Goal: Navigation & Orientation: Find specific page/section

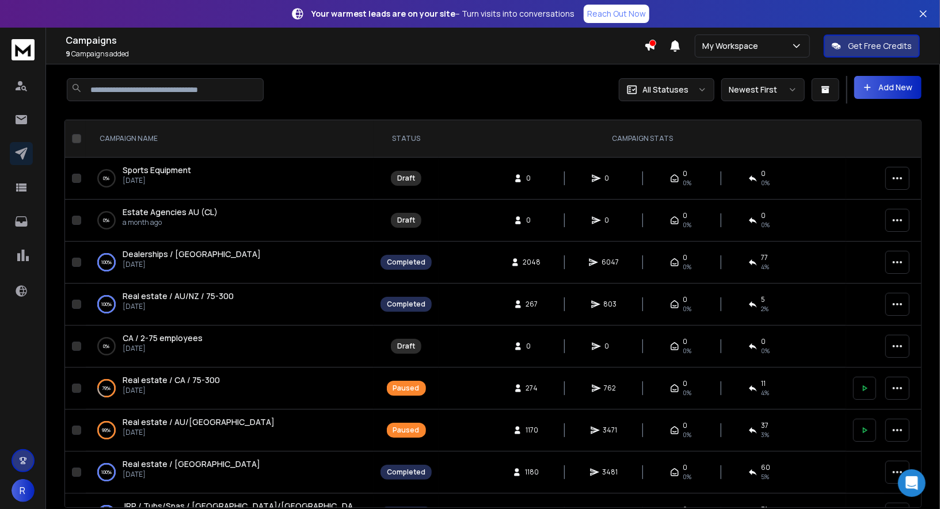
click at [200, 170] on div "0 % Sports Equipment [DATE]" at bounding box center [229, 179] width 265 height 28
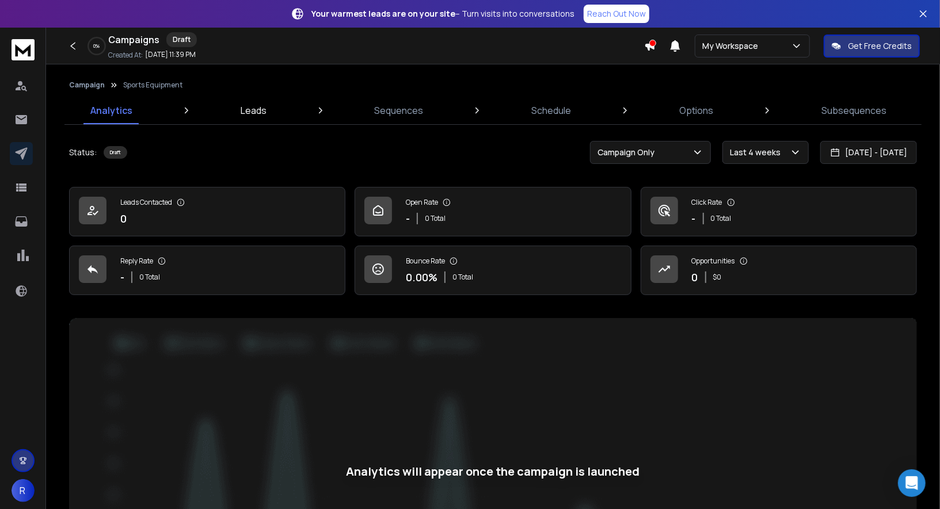
click at [258, 100] on link "Leads" at bounding box center [254, 111] width 40 height 28
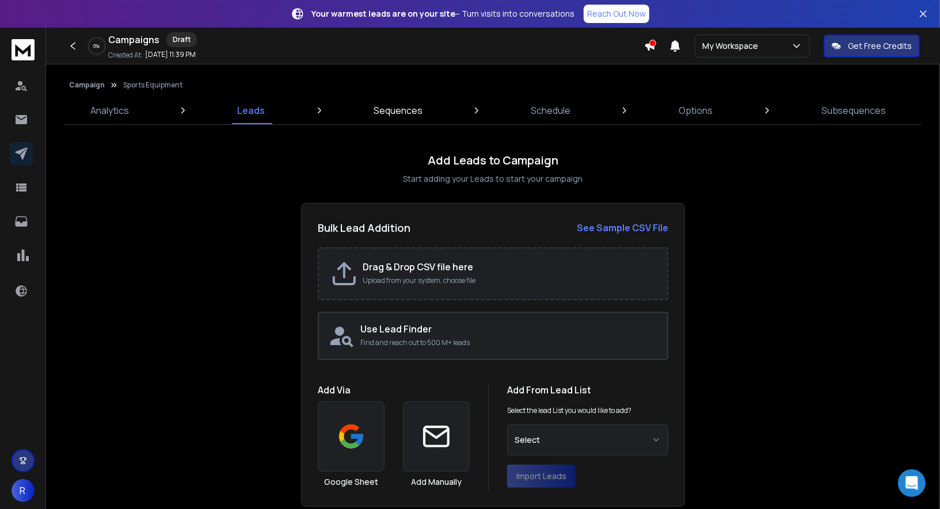
click at [413, 112] on p "Sequences" at bounding box center [397, 111] width 49 height 14
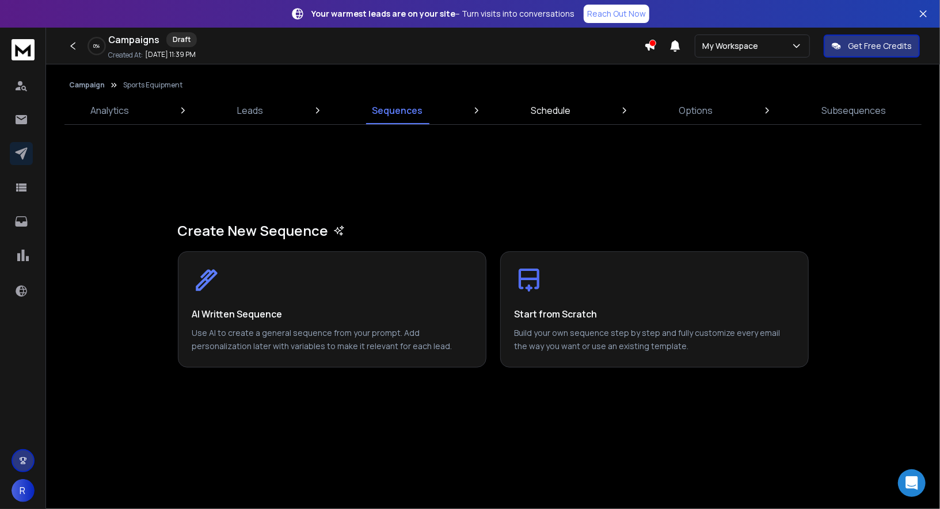
click at [532, 116] on p "Schedule" at bounding box center [550, 111] width 40 height 14
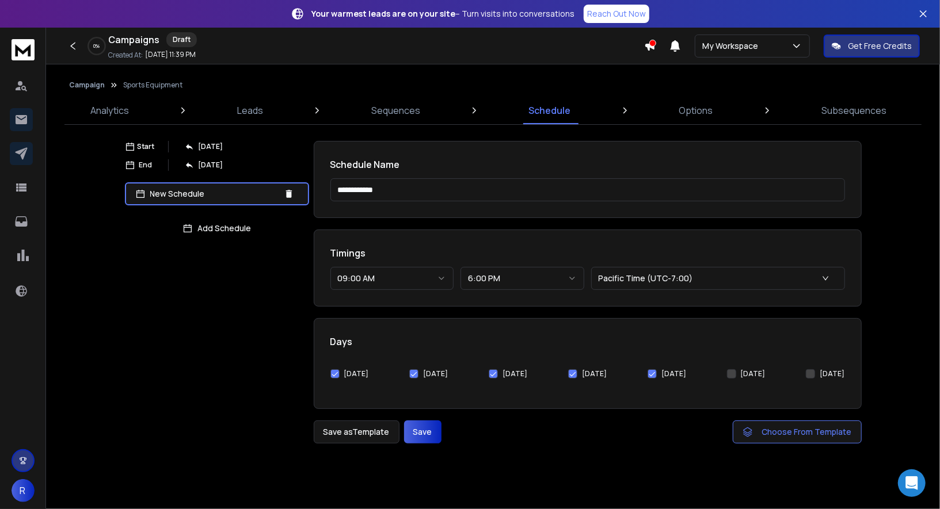
click at [24, 111] on link at bounding box center [21, 119] width 23 height 23
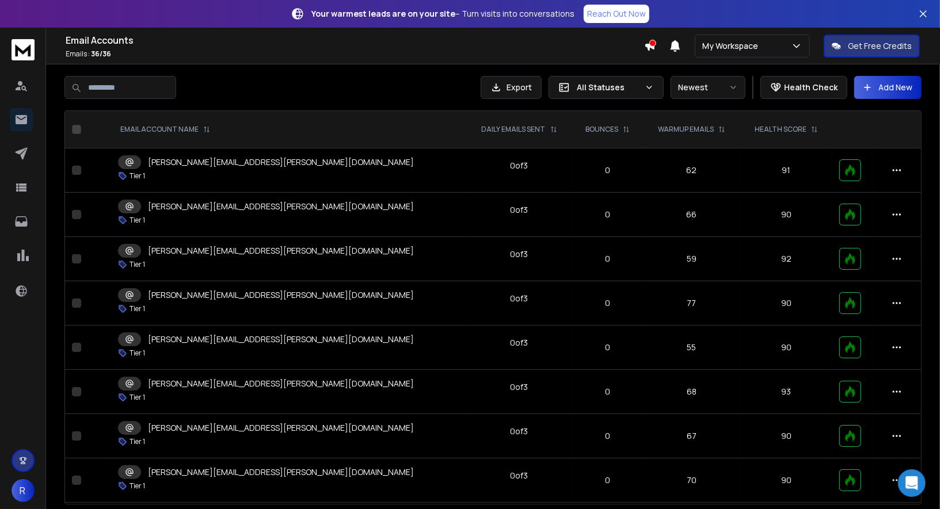
click at [770, 135] on th "HEALTH SCORE" at bounding box center [786, 129] width 92 height 37
click at [765, 132] on p "HEALTH SCORE" at bounding box center [780, 129] width 52 height 9
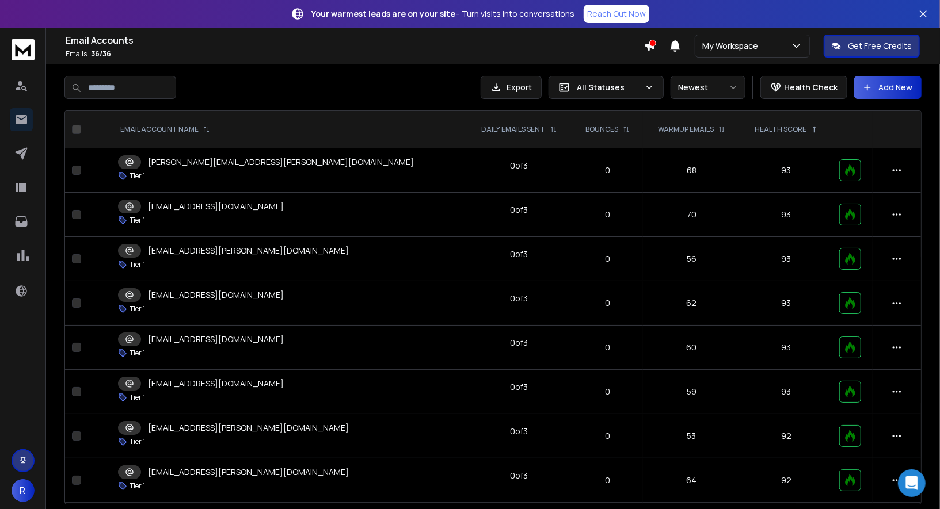
click at [753, 169] on td "93" at bounding box center [786, 170] width 92 height 44
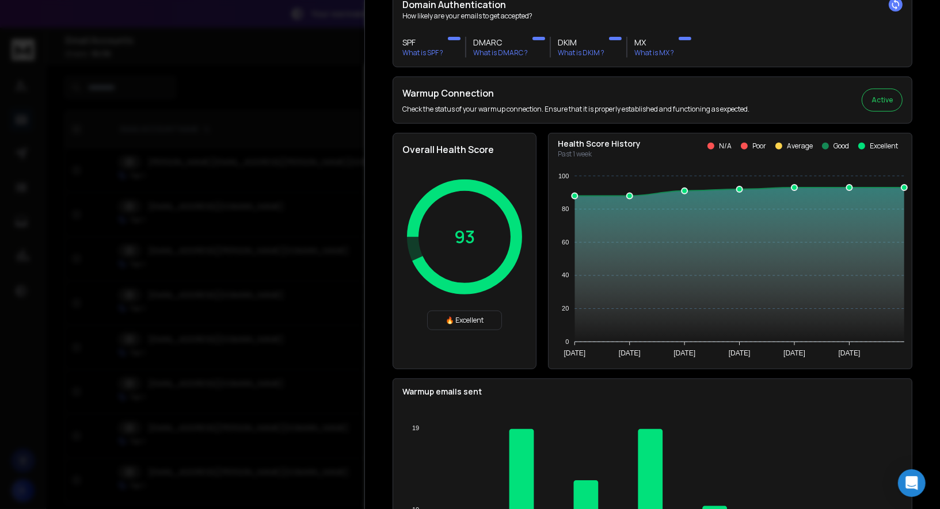
scroll to position [400, 0]
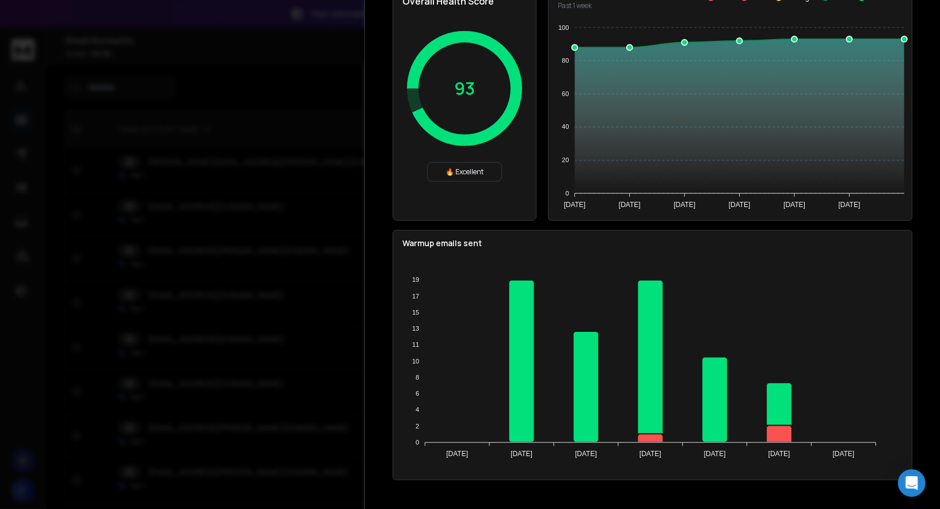
click at [272, 352] on div at bounding box center [470, 254] width 940 height 509
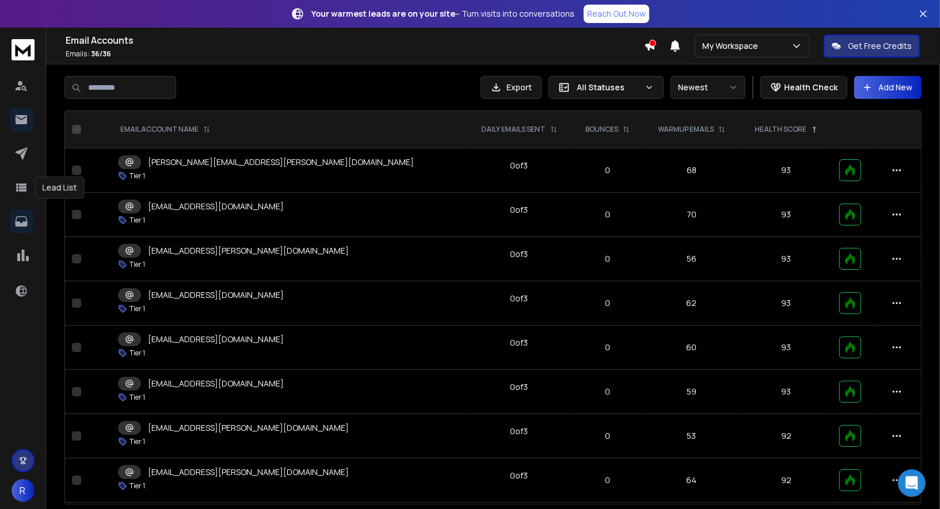
click at [21, 217] on icon at bounding box center [21, 222] width 14 height 14
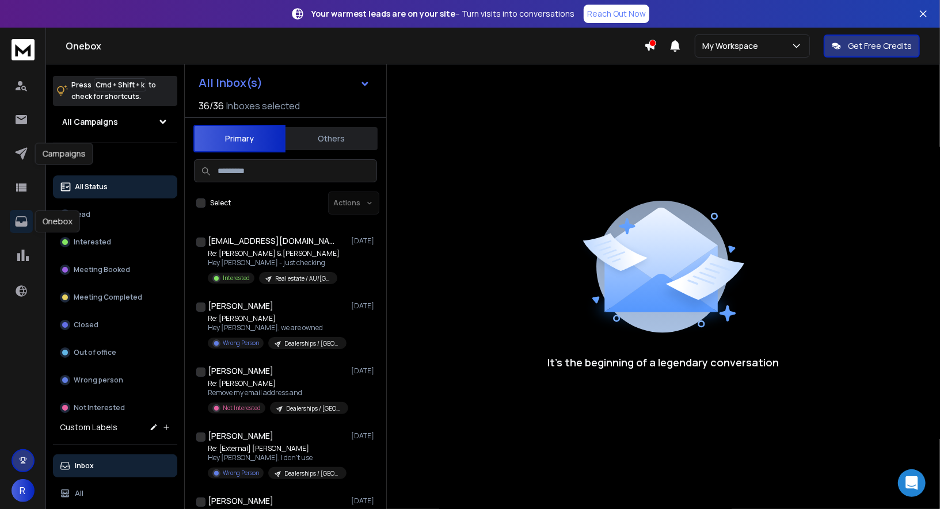
click at [26, 140] on div at bounding box center [23, 190] width 26 height 232
click at [24, 159] on icon at bounding box center [21, 154] width 14 height 14
